Goal: Task Accomplishment & Management: Manage account settings

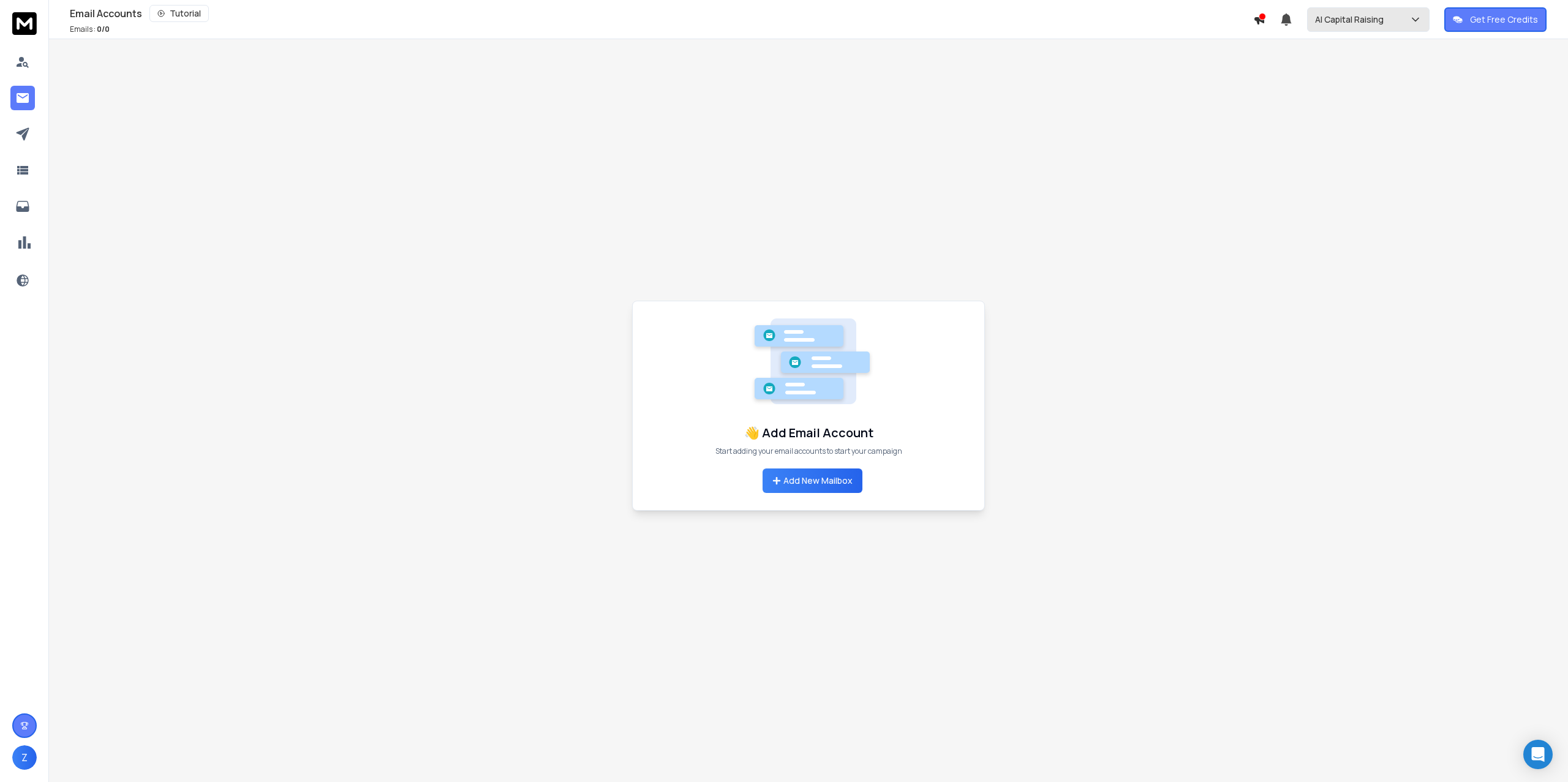
click at [1401, 29] on button "AI Capital Raising" at bounding box center [1368, 20] width 123 height 25
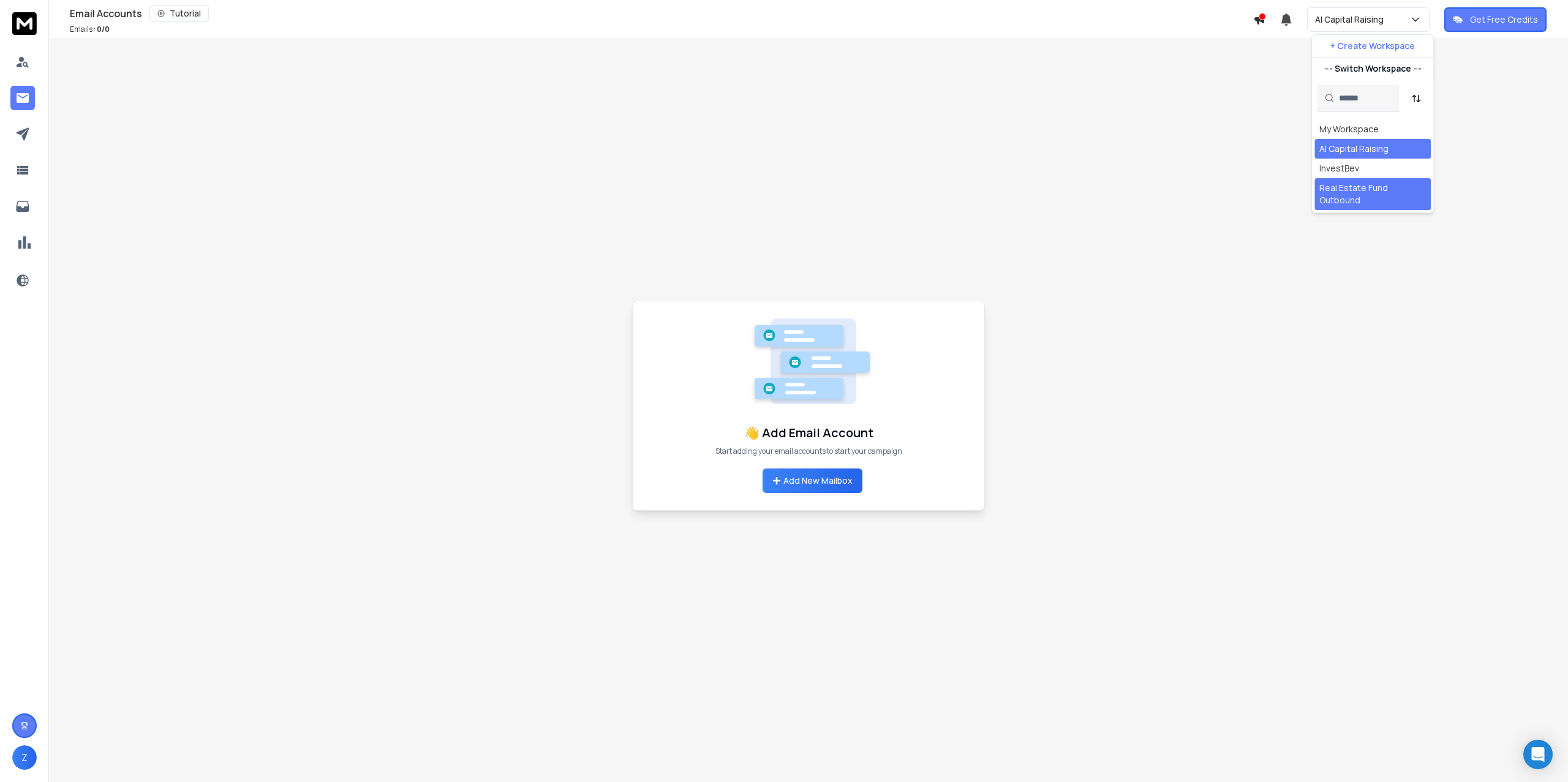
click at [1212, 173] on div "👋 Add Email Account Start adding your email accounts to start your campaign Add…" at bounding box center [808, 406] width 1480 height 709
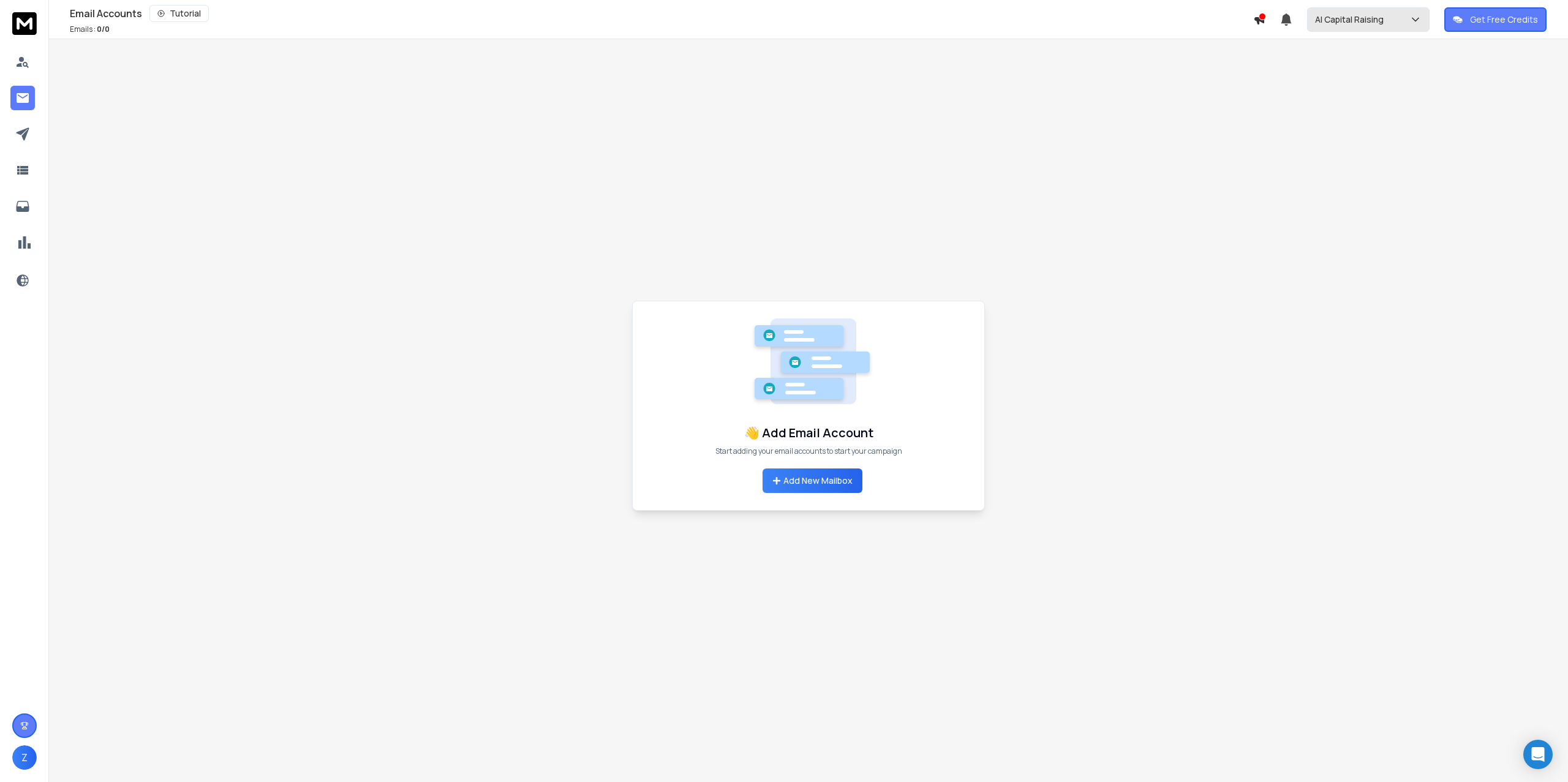
click at [1358, 27] on button "AI Capital Raising" at bounding box center [1368, 20] width 123 height 25
click at [1361, 44] on p "+ Create Workspace" at bounding box center [1373, 45] width 85 height 12
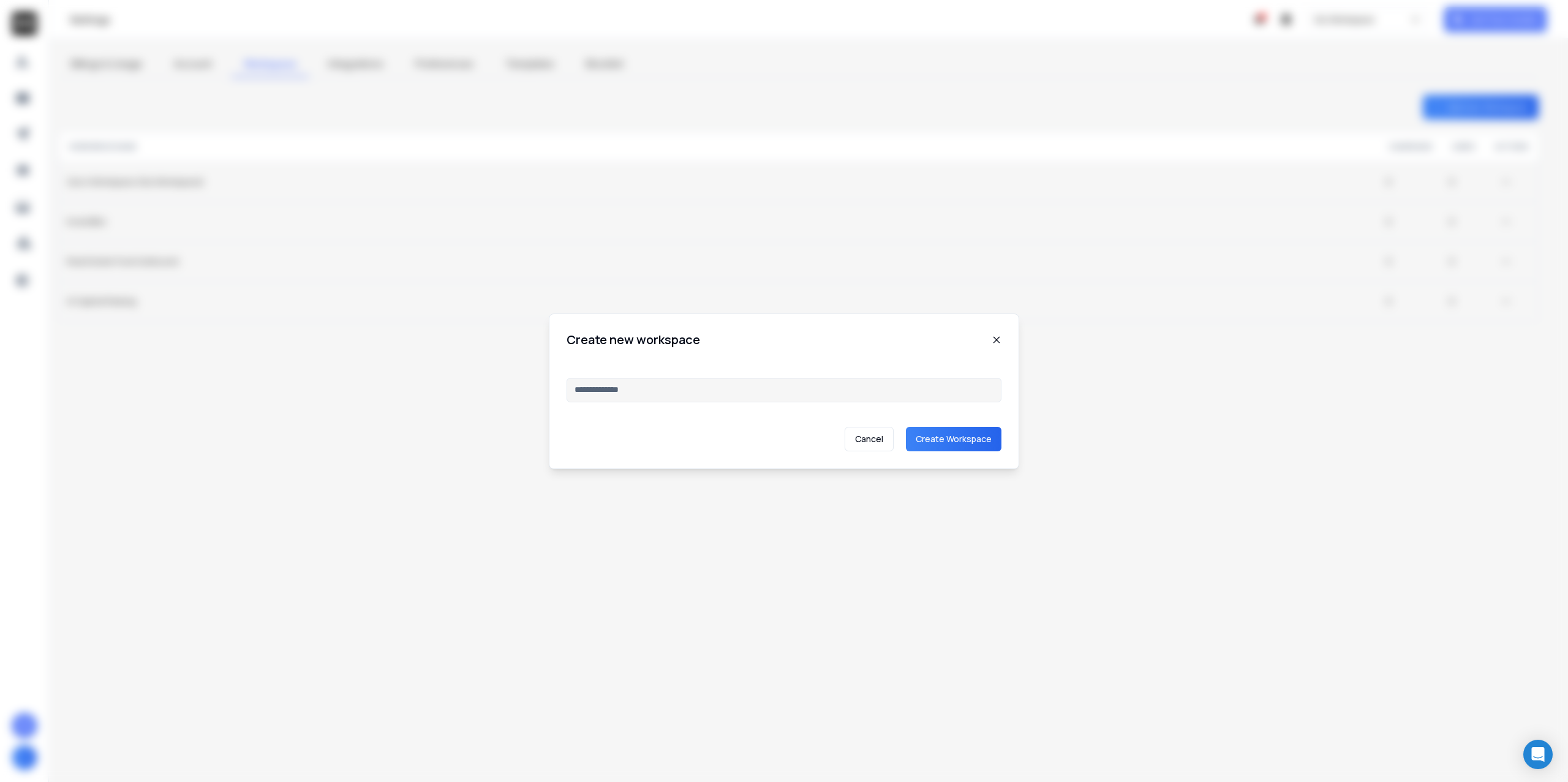
click at [886, 397] on input at bounding box center [784, 390] width 435 height 25
type input "**********"
click at [906, 427] on button "Create Workspace" at bounding box center [953, 439] width 95 height 25
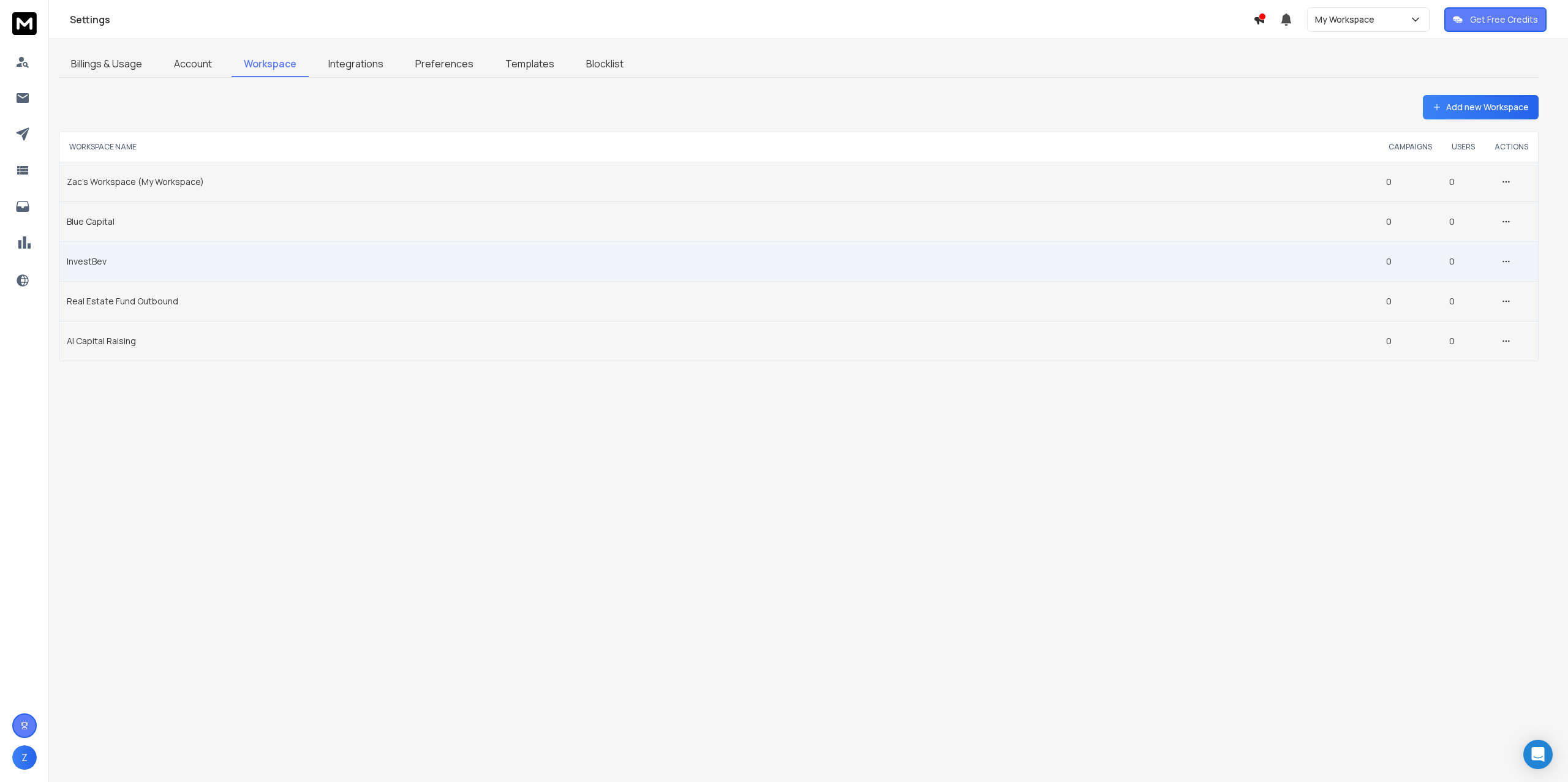
click at [133, 267] on td "InvestBev" at bounding box center [719, 261] width 1319 height 40
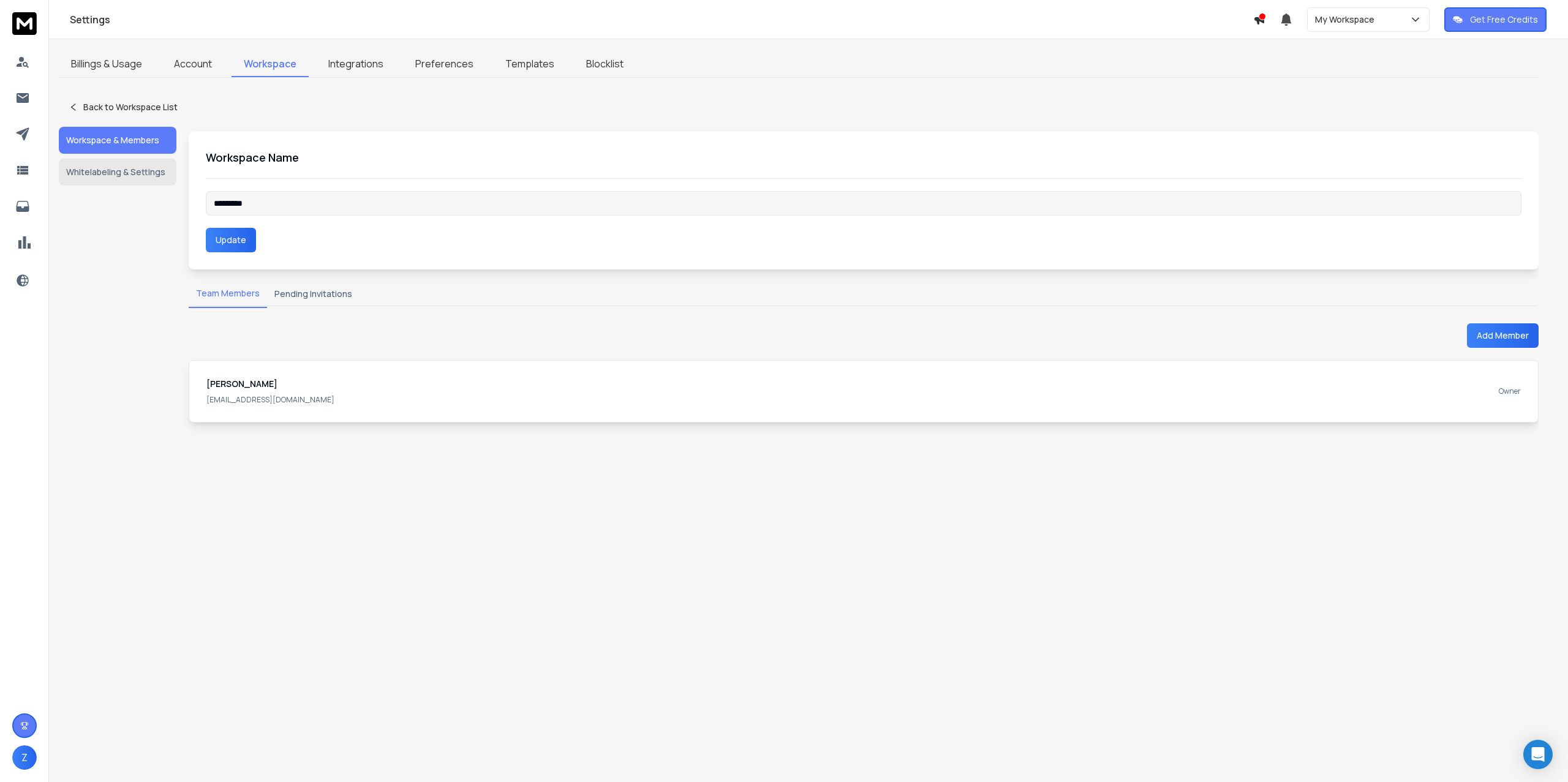
click at [326, 65] on link "Integrations" at bounding box center [356, 64] width 80 height 26
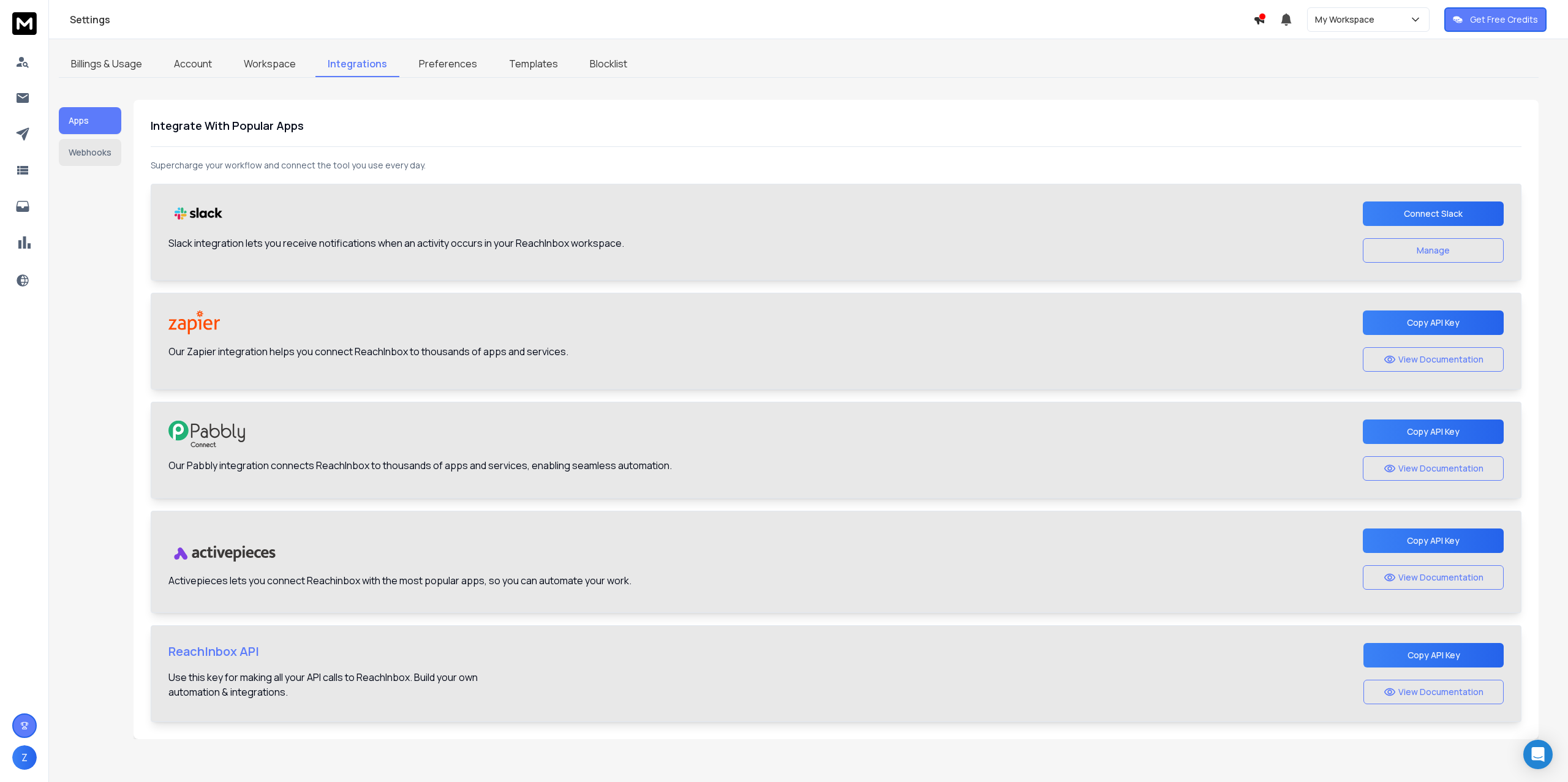
click at [1462, 659] on button "Copy API Key" at bounding box center [1433, 655] width 140 height 25
drag, startPoint x: 455, startPoint y: 690, endPoint x: 191, endPoint y: 641, distance: 268.5
click at [191, 641] on div "Integrate With Popular Apps Supercharge your workflow and connect the tool you …" at bounding box center [835, 419] width 1405 height 640
click at [191, 641] on div "ReachInbox API Use this key for making all your API calls to ReachInbox. Build …" at bounding box center [836, 673] width 1371 height 97
click at [1480, 687] on button "View Documentation" at bounding box center [1433, 692] width 140 height 25
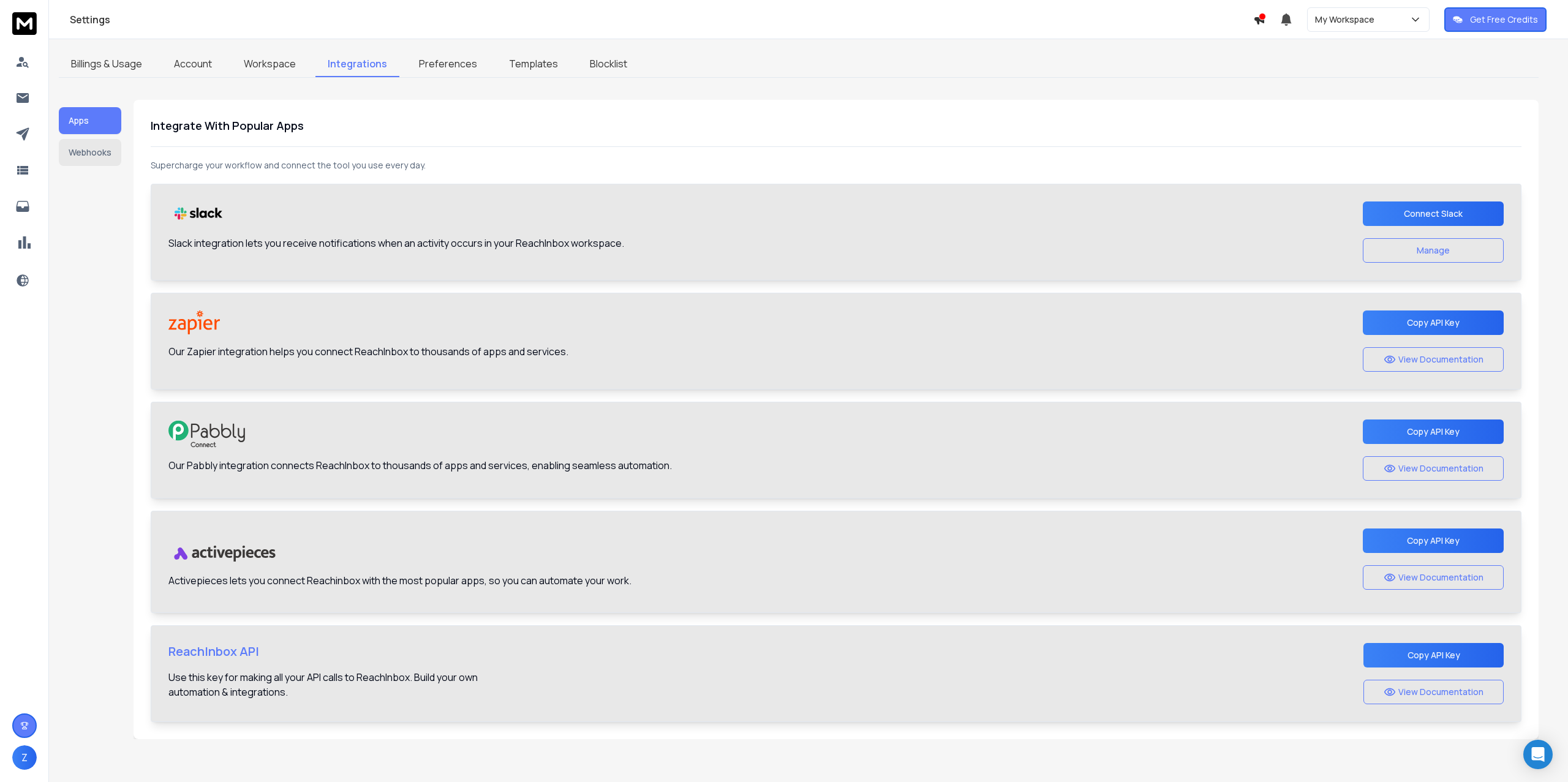
click at [123, 64] on link "Billings & Usage" at bounding box center [106, 64] width 95 height 26
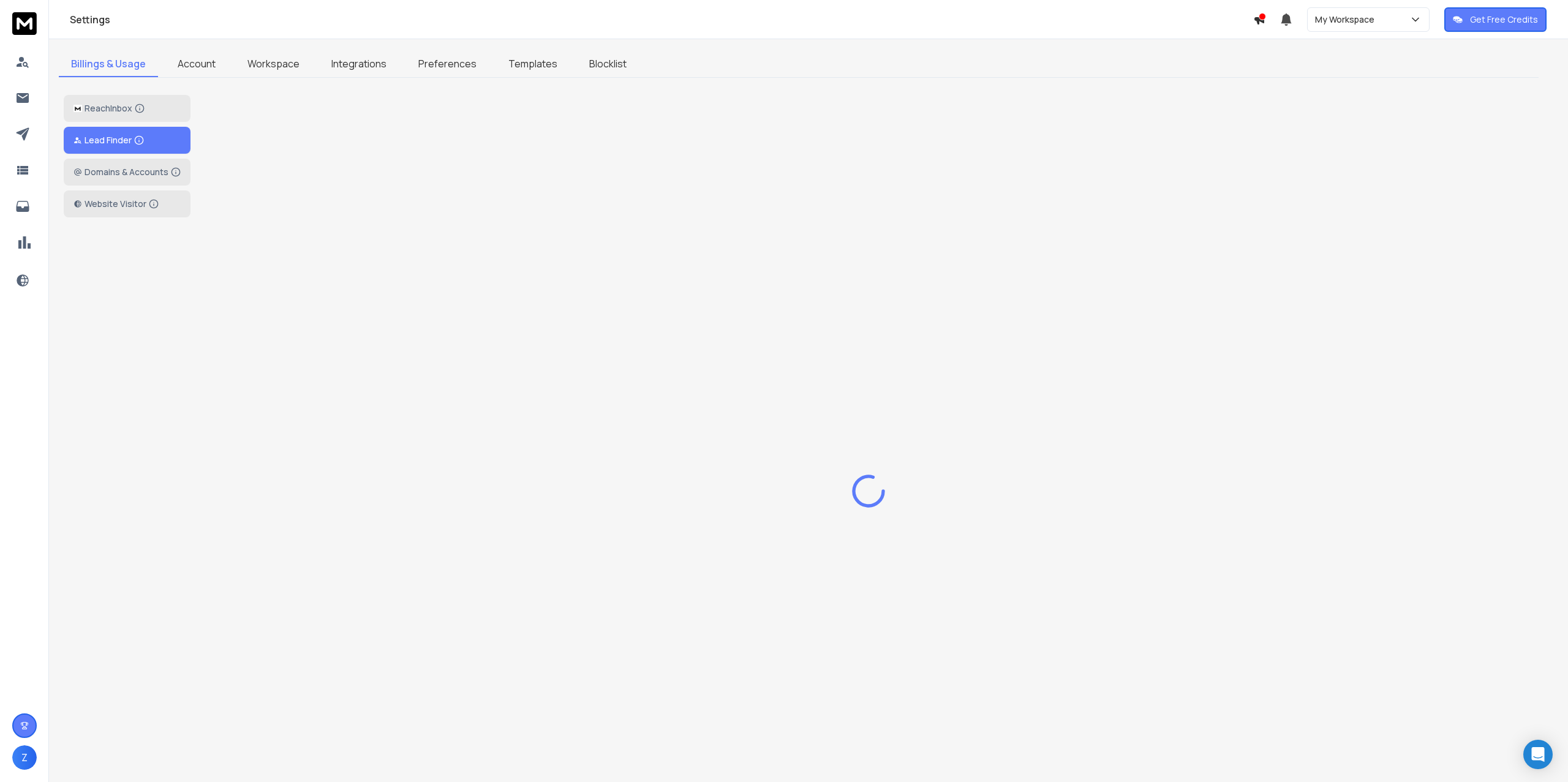
click at [119, 138] on button "Lead Finder" at bounding box center [127, 140] width 127 height 27
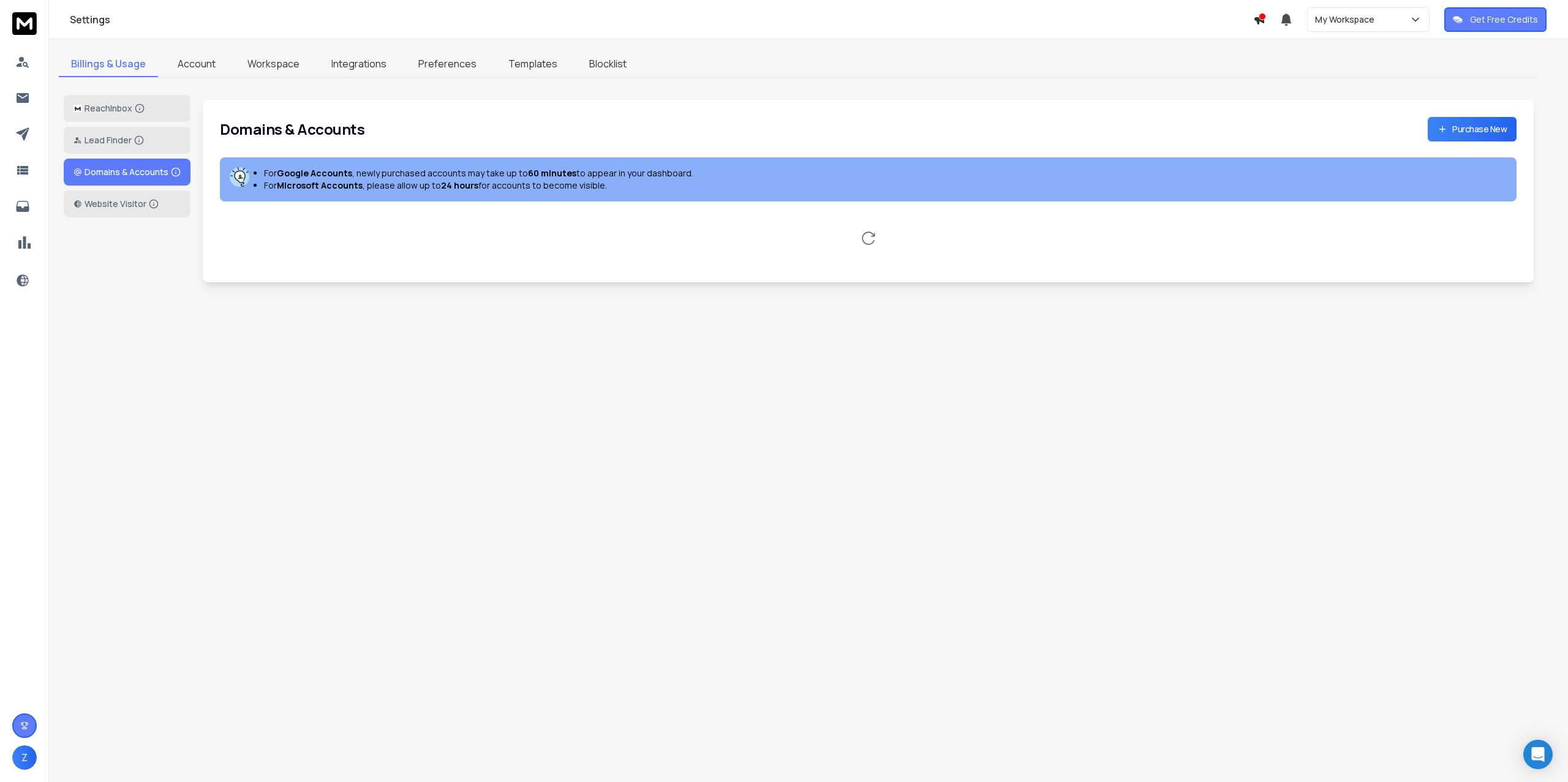
click at [148, 171] on button "Domains & Accounts" at bounding box center [127, 172] width 127 height 27
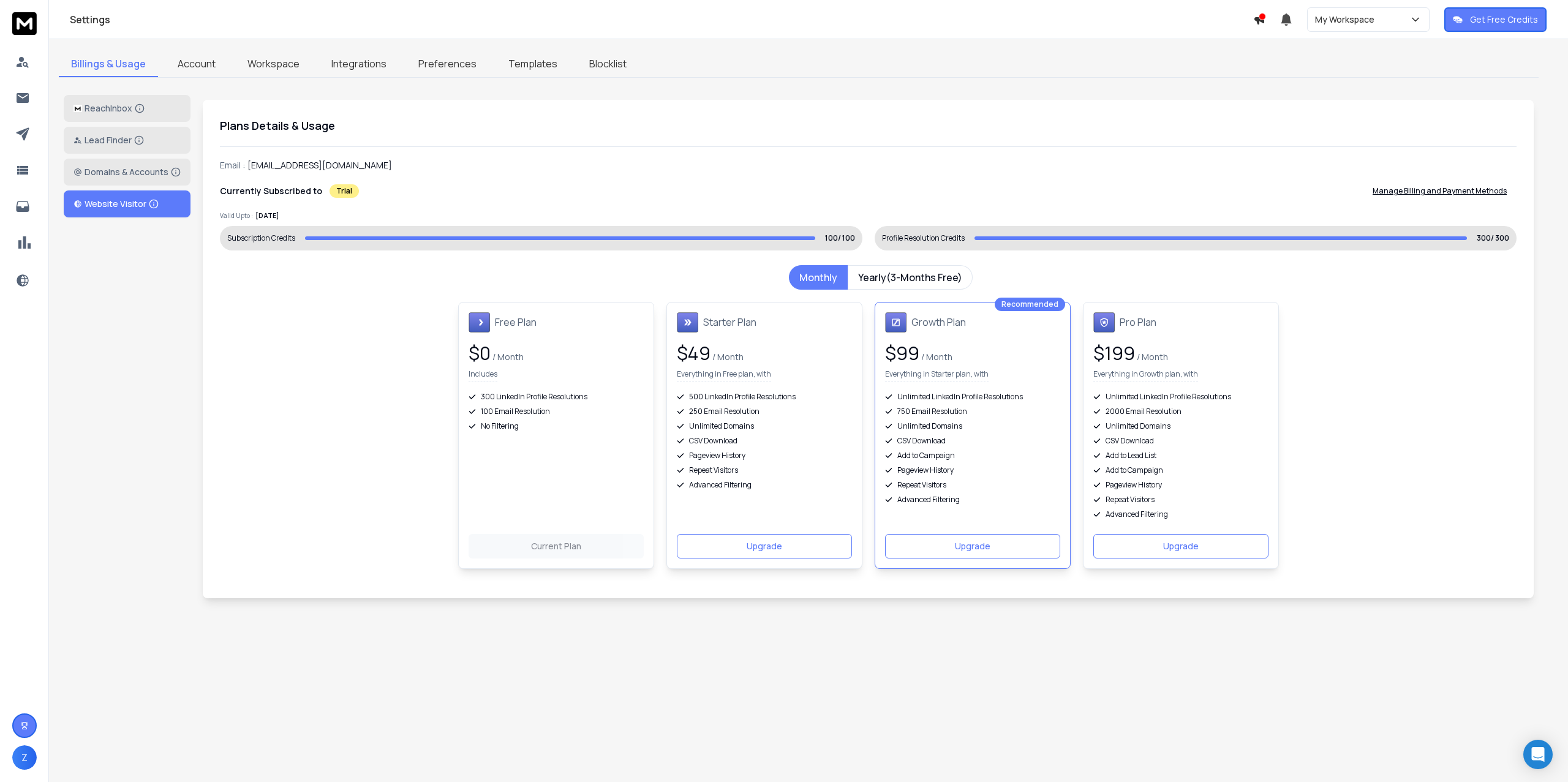
click at [136, 204] on button "Website Visitor" at bounding box center [127, 204] width 127 height 27
drag, startPoint x: 452, startPoint y: 394, endPoint x: 495, endPoint y: 444, distance: 65.9
click at [496, 443] on div "Free Plan $ 0 / Month Includes 300 LinkedIn Profile Resolutions 100 Email Resol…" at bounding box center [868, 442] width 1296 height 280
click at [494, 445] on div "Free Plan $ 0 / Month Includes 300 LinkedIn Profile Resolutions 100 Email Resol…" at bounding box center [556, 416] width 175 height 208
click at [29, 253] on link at bounding box center [24, 243] width 28 height 28
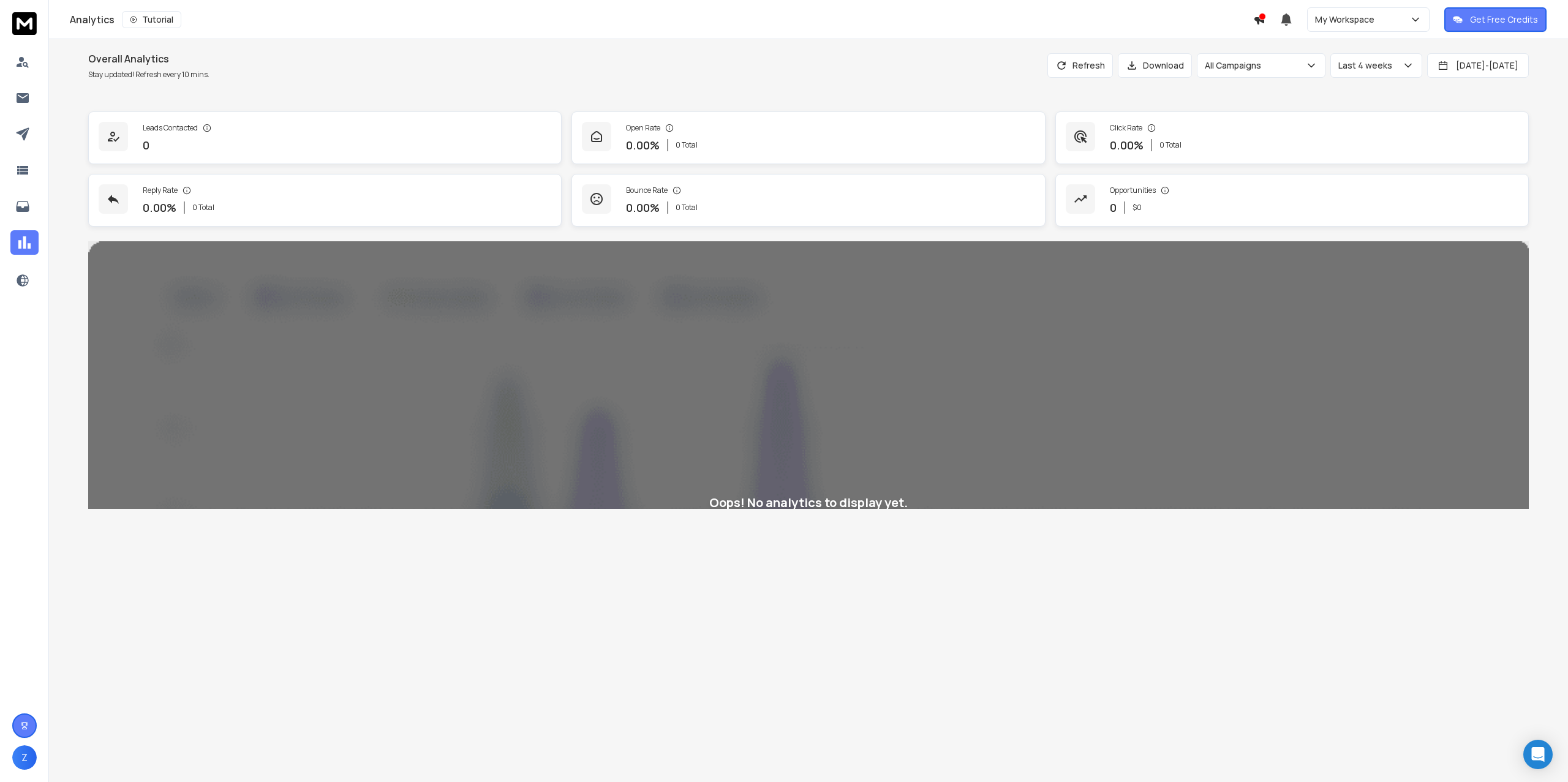
click at [0, 289] on div "Z" at bounding box center [25, 391] width 49 height 782
click at [18, 261] on div at bounding box center [24, 174] width 28 height 248
click at [15, 279] on icon at bounding box center [22, 280] width 15 height 15
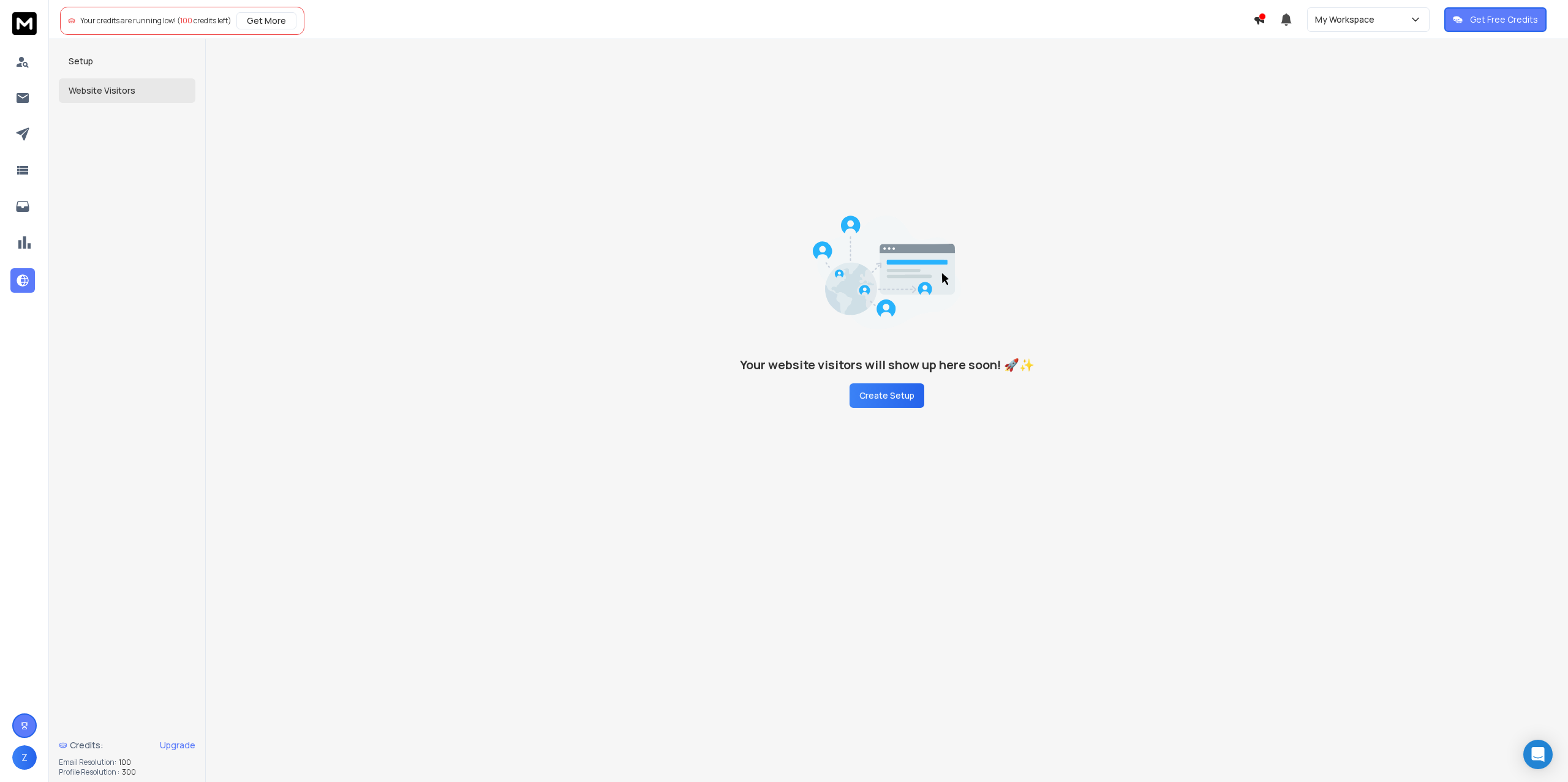
drag, startPoint x: 44, startPoint y: 70, endPoint x: 39, endPoint y: 64, distance: 7.8
click at [44, 69] on div "Z" at bounding box center [25, 391] width 49 height 782
click at [35, 63] on div at bounding box center [24, 64] width 28 height 29
click at [28, 57] on icon at bounding box center [22, 61] width 15 height 15
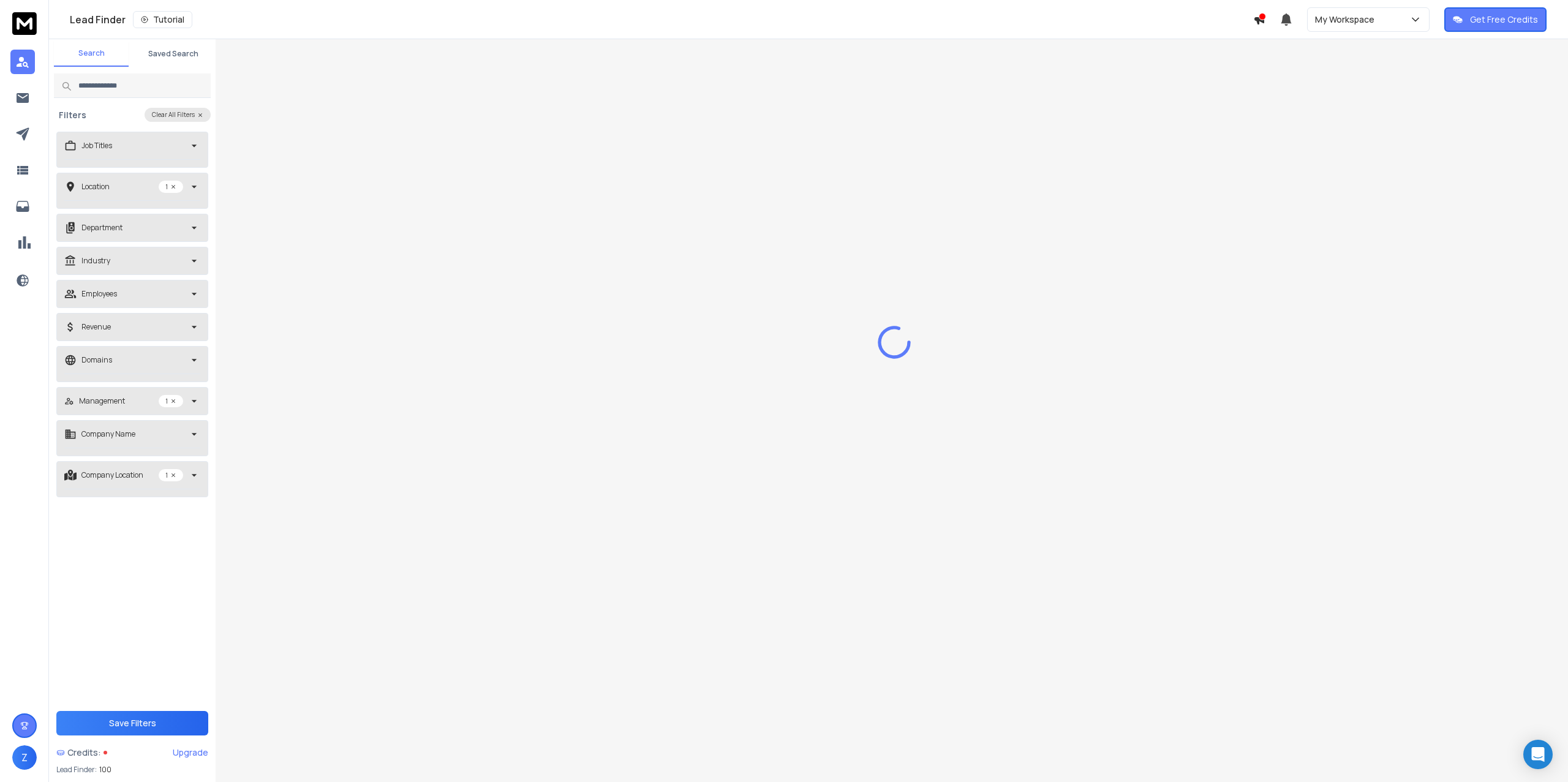
click at [25, 30] on icon at bounding box center [24, 23] width 25 height 23
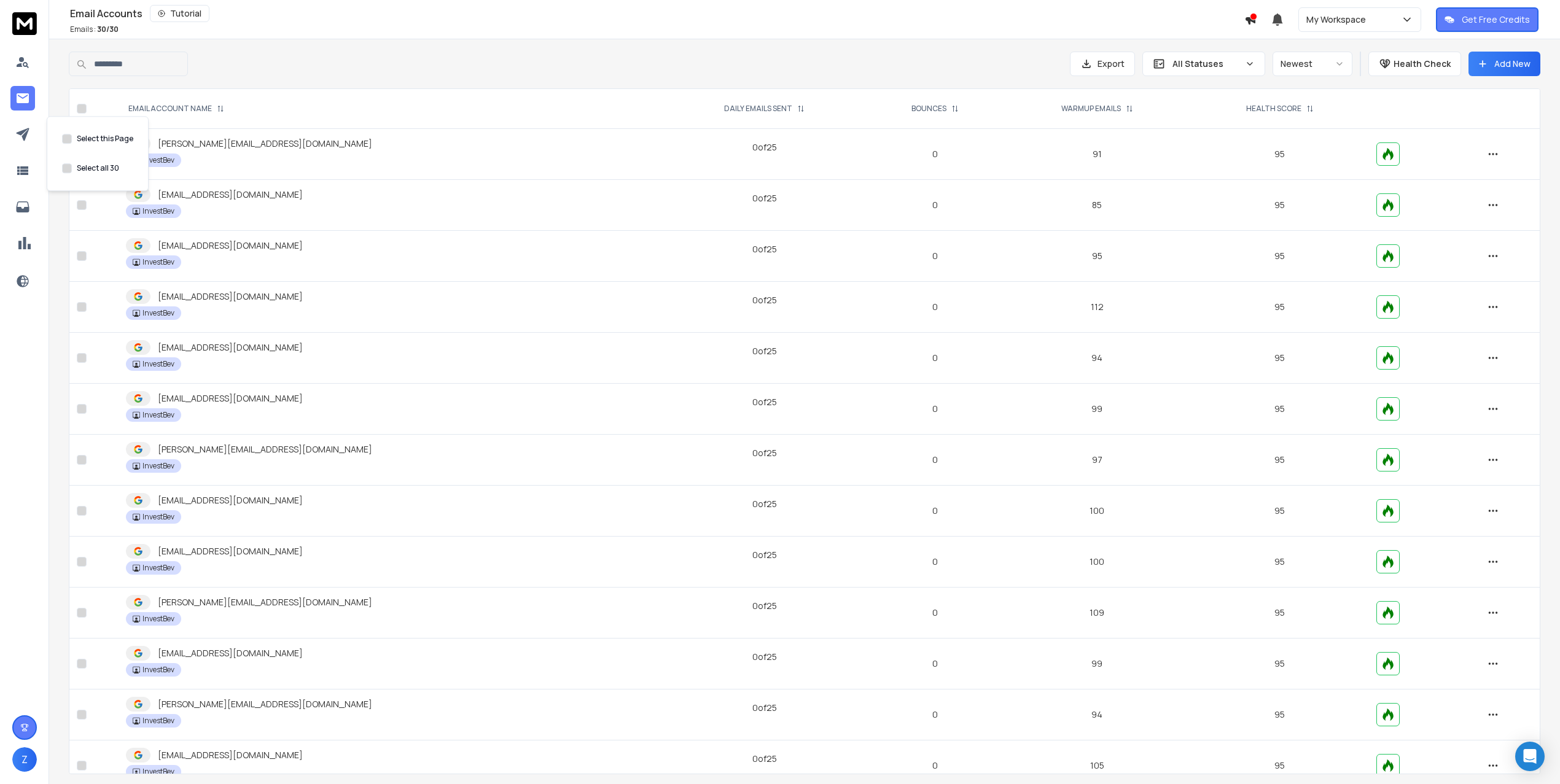
click at [81, 109] on button "Select this Page" at bounding box center [82, 109] width 10 height 10
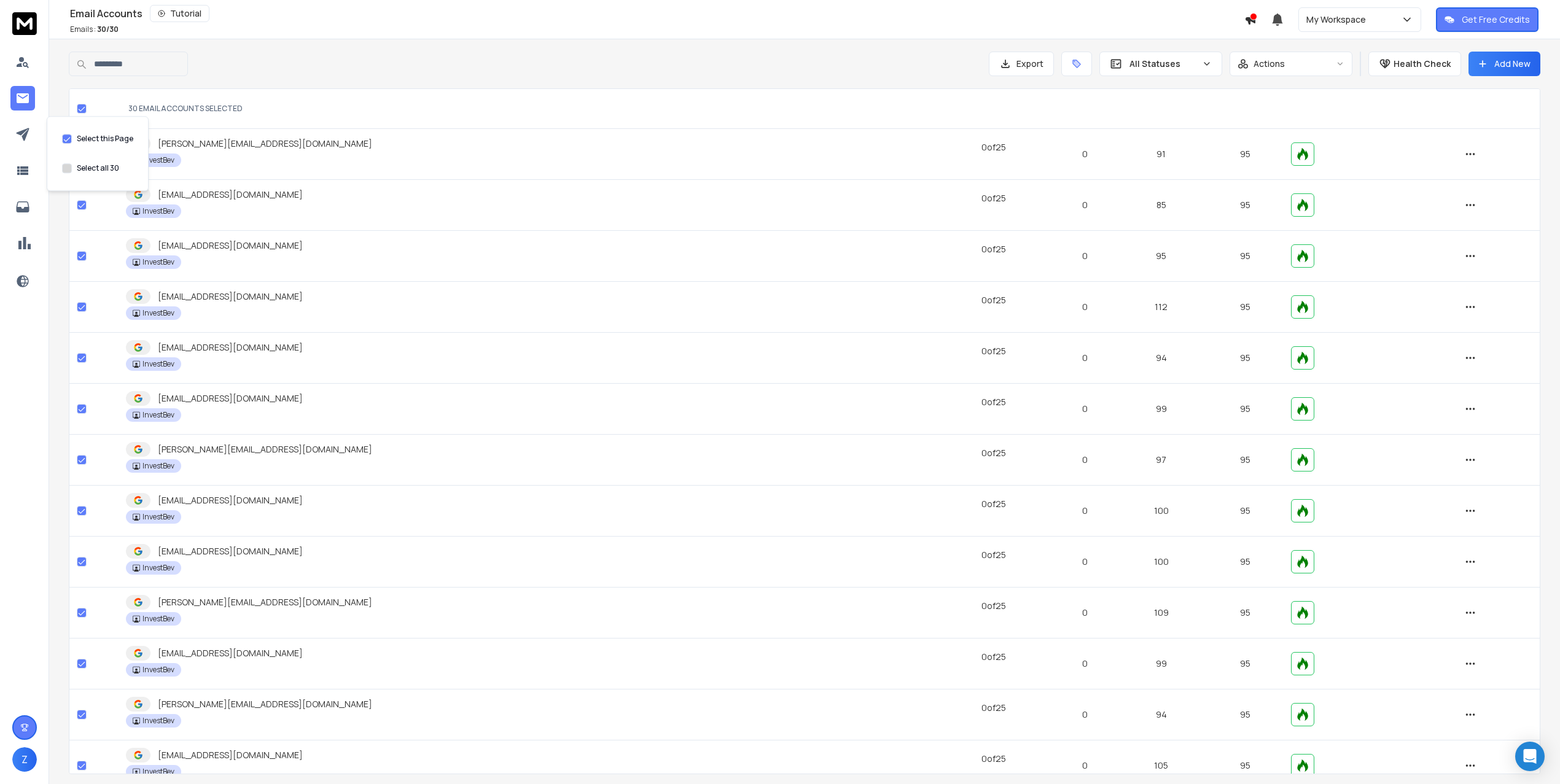
click at [95, 165] on label "Select all 30" at bounding box center [98, 168] width 42 height 10
click at [82, 101] on th at bounding box center [94, 109] width 49 height 40
click at [65, 177] on div "Select all 30" at bounding box center [98, 168] width 72 height 25
click at [67, 170] on button "Select this Page" at bounding box center [67, 168] width 10 height 10
click at [1334, 66] on button "Actions" at bounding box center [1291, 63] width 123 height 25
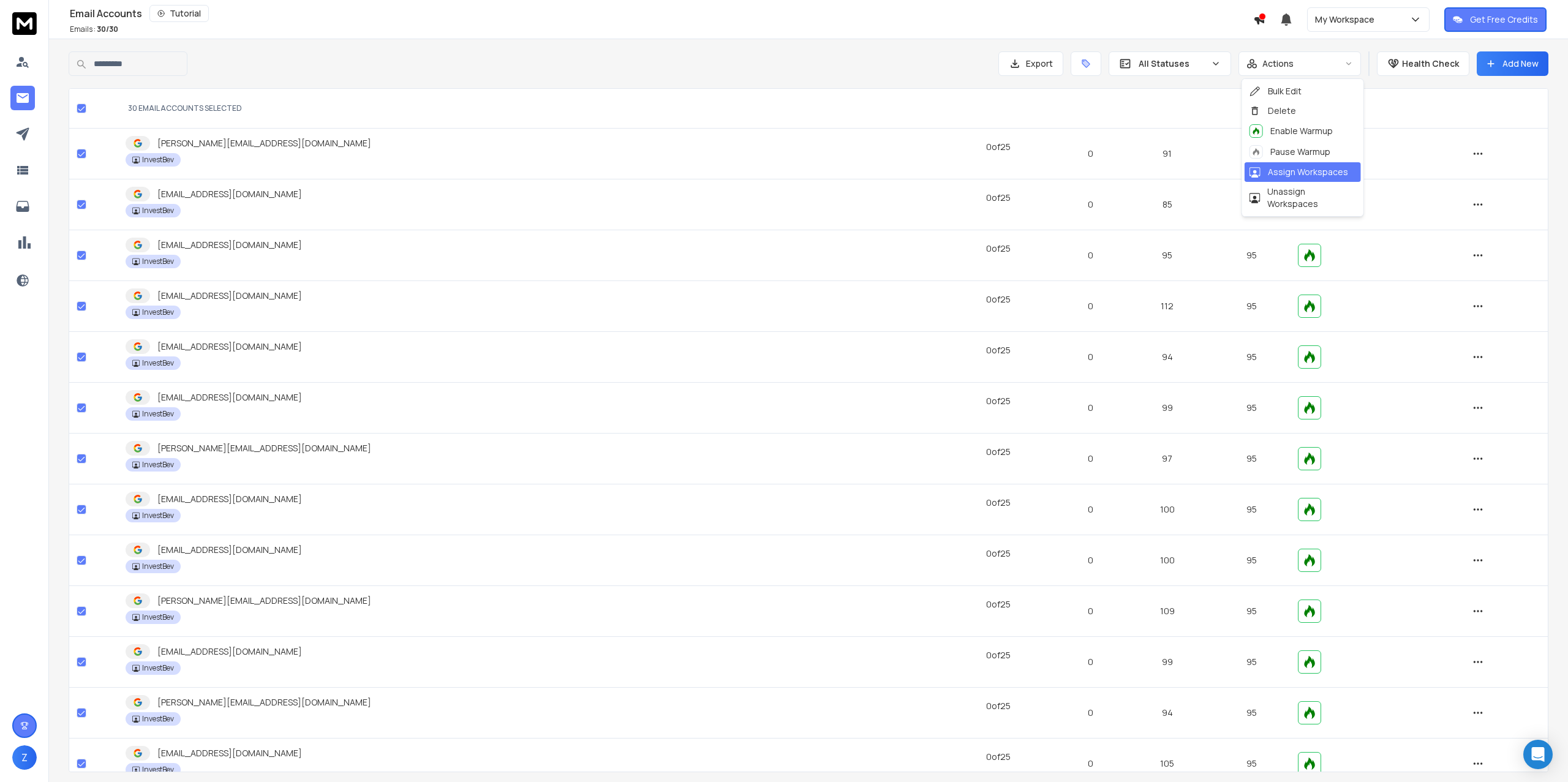
click at [1309, 177] on div "Assign Workspaces" at bounding box center [1298, 172] width 99 height 12
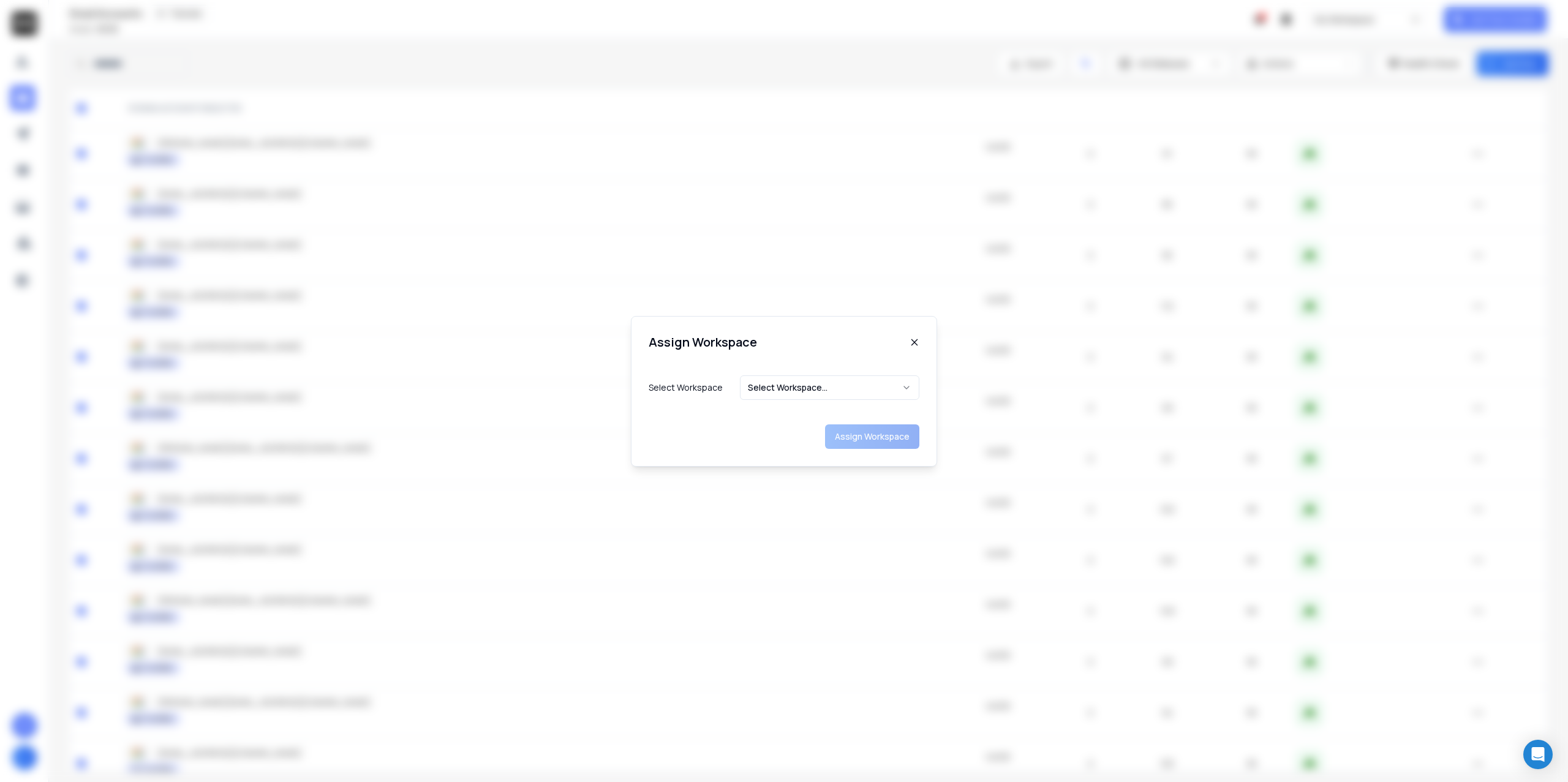
click at [830, 382] on button "Select Workspace..." at bounding box center [830, 388] width 179 height 25
click at [909, 442] on button "Assign Workspace" at bounding box center [871, 436] width 94 height 25
